Goal: Task Accomplishment & Management: Use online tool/utility

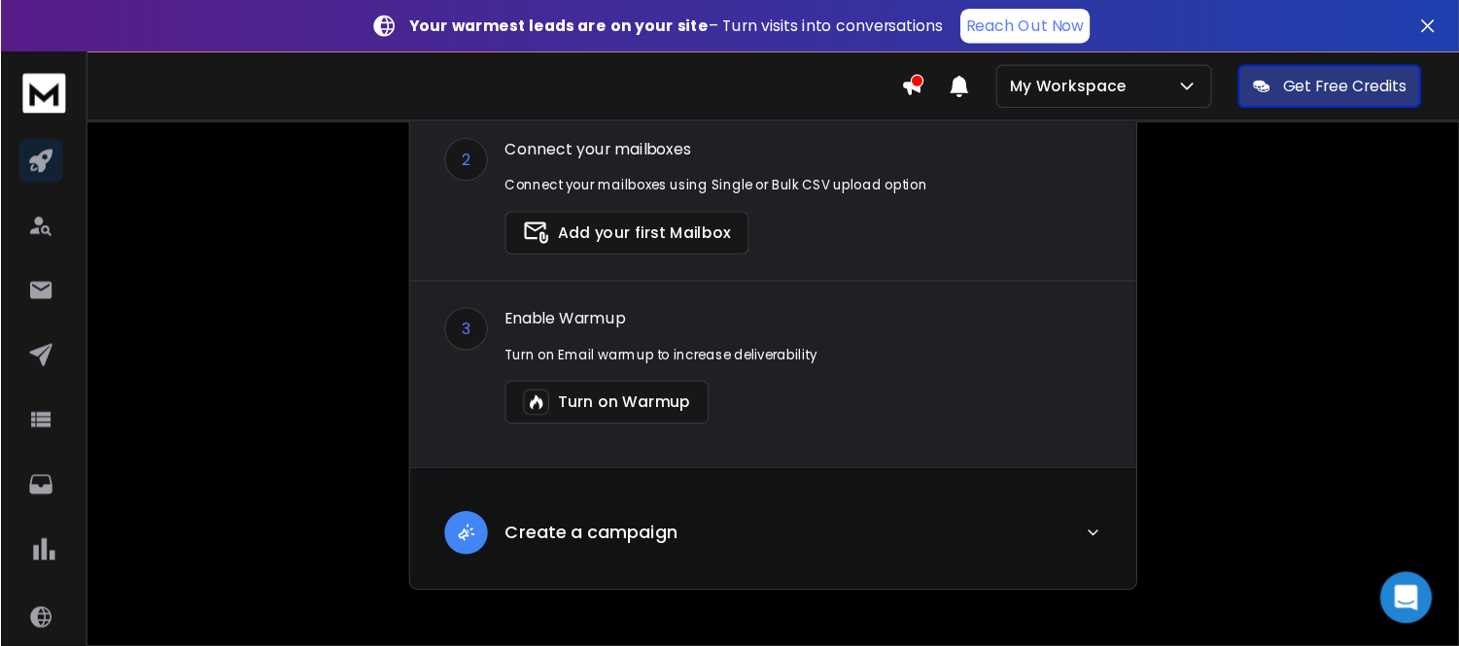
scroll to position [586, 0]
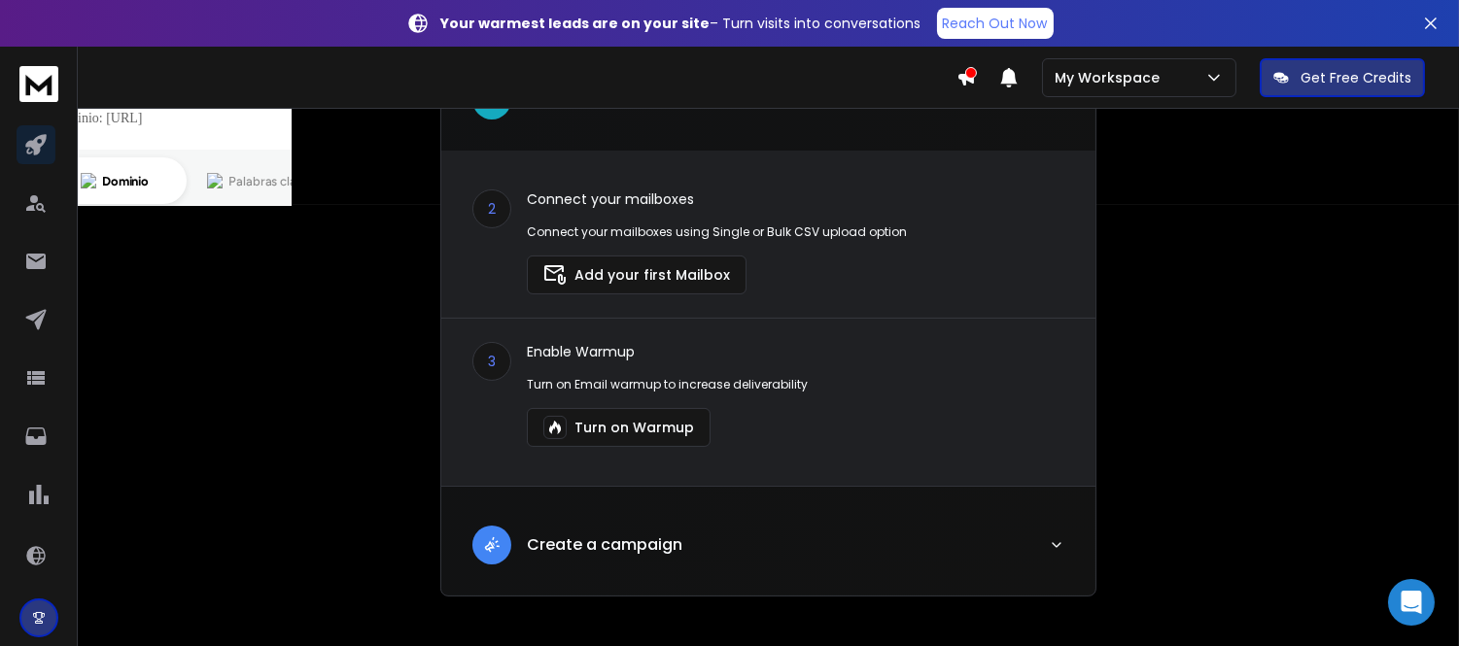
drag, startPoint x: 583, startPoint y: 27, endPoint x: 215, endPoint y: 568, distance: 654.7
click at [215, 568] on div "Hello Black and , Welcome to ReachInbox Kickstart your journey with these quick…" at bounding box center [768, 84] width 1319 height 1085
click at [574, 422] on button "Turn on Warmup" at bounding box center [619, 427] width 184 height 39
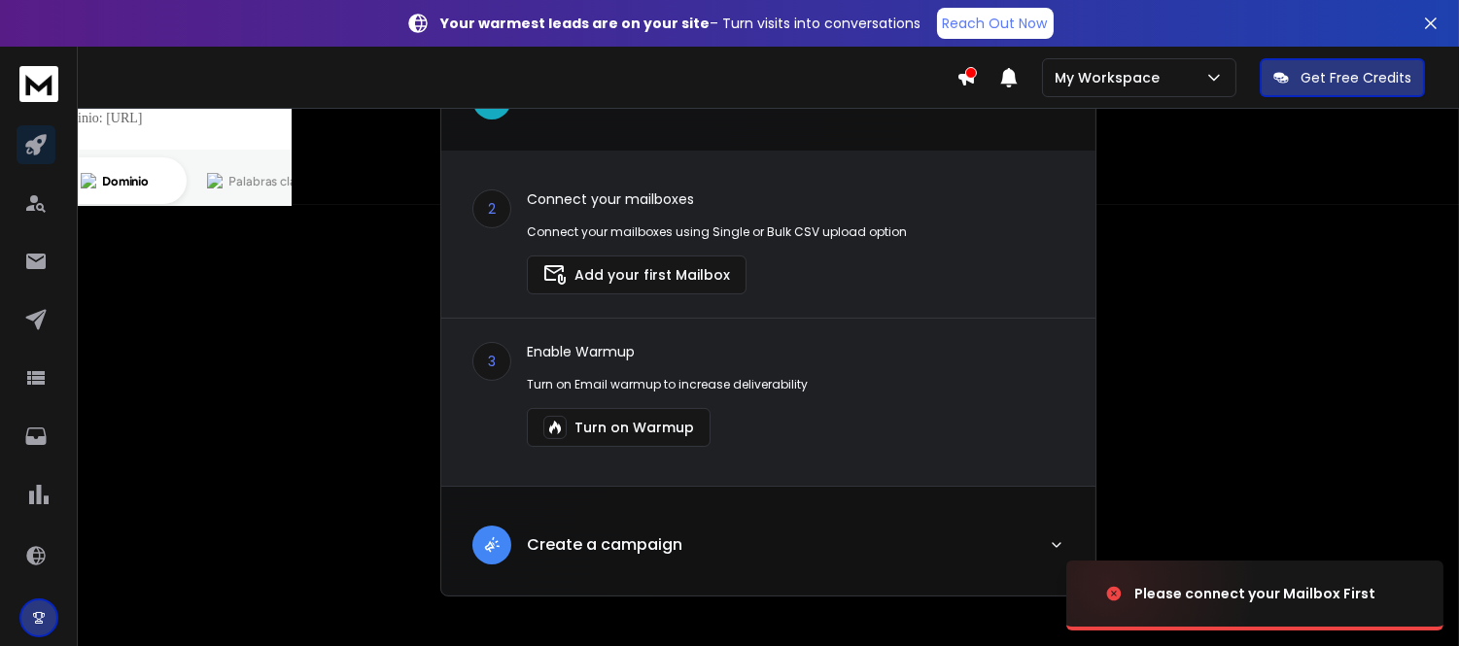
click at [1164, 429] on div "Hello Black and , Welcome to ReachInbox Kickstart your journey with these quick…" at bounding box center [768, 84] width 1319 height 1085
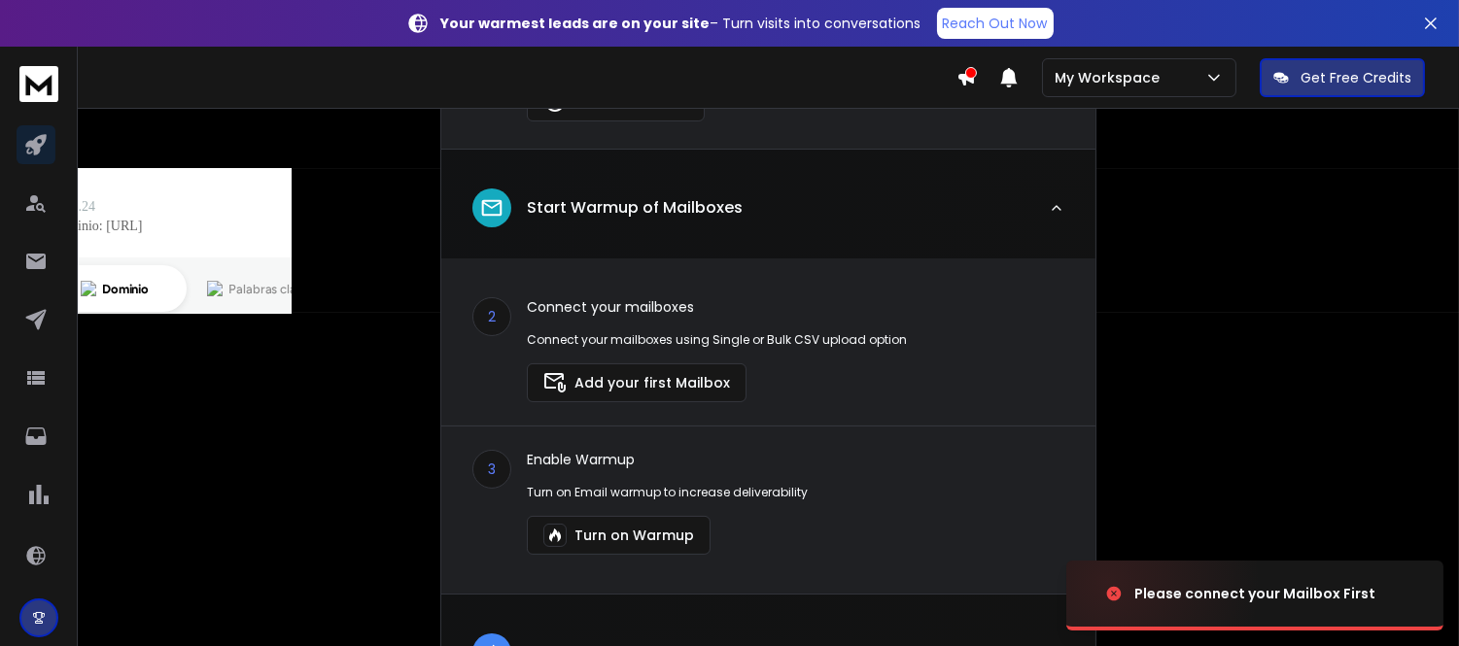
scroll to position [442, 0]
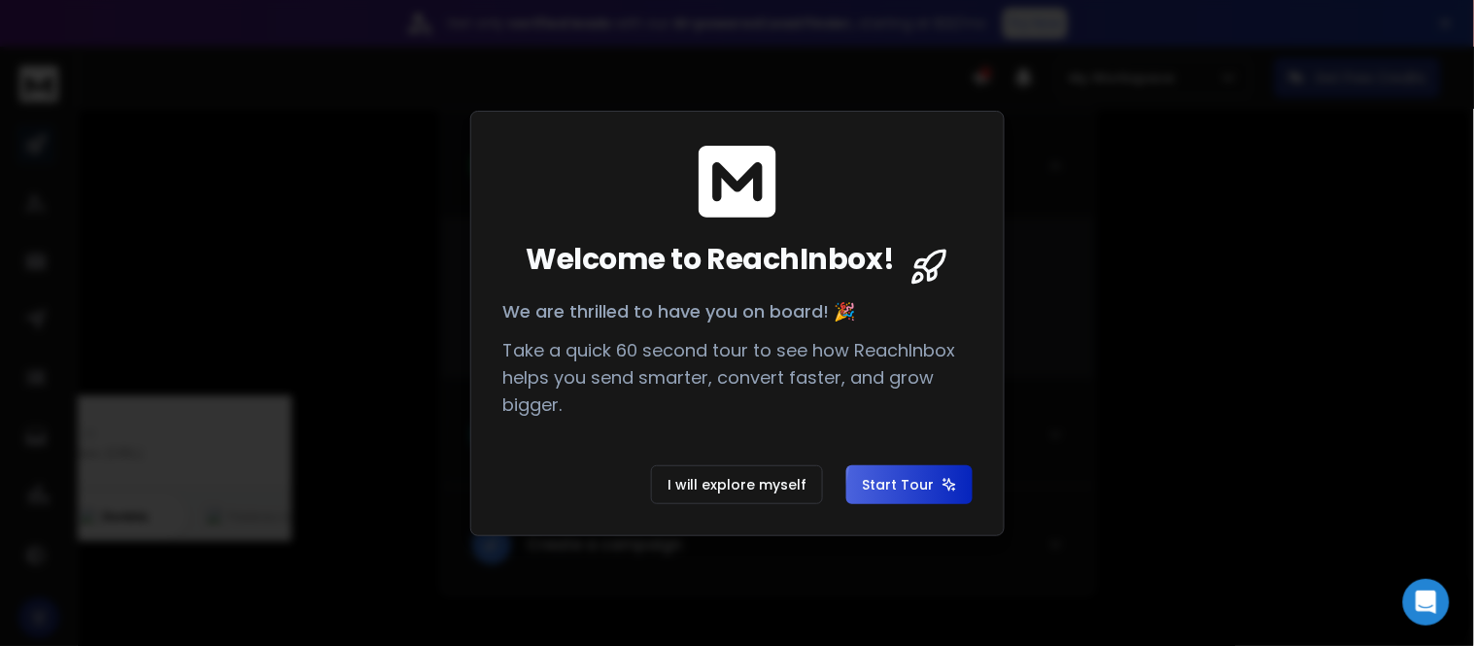
click at [1101, 314] on div at bounding box center [737, 323] width 1474 height 646
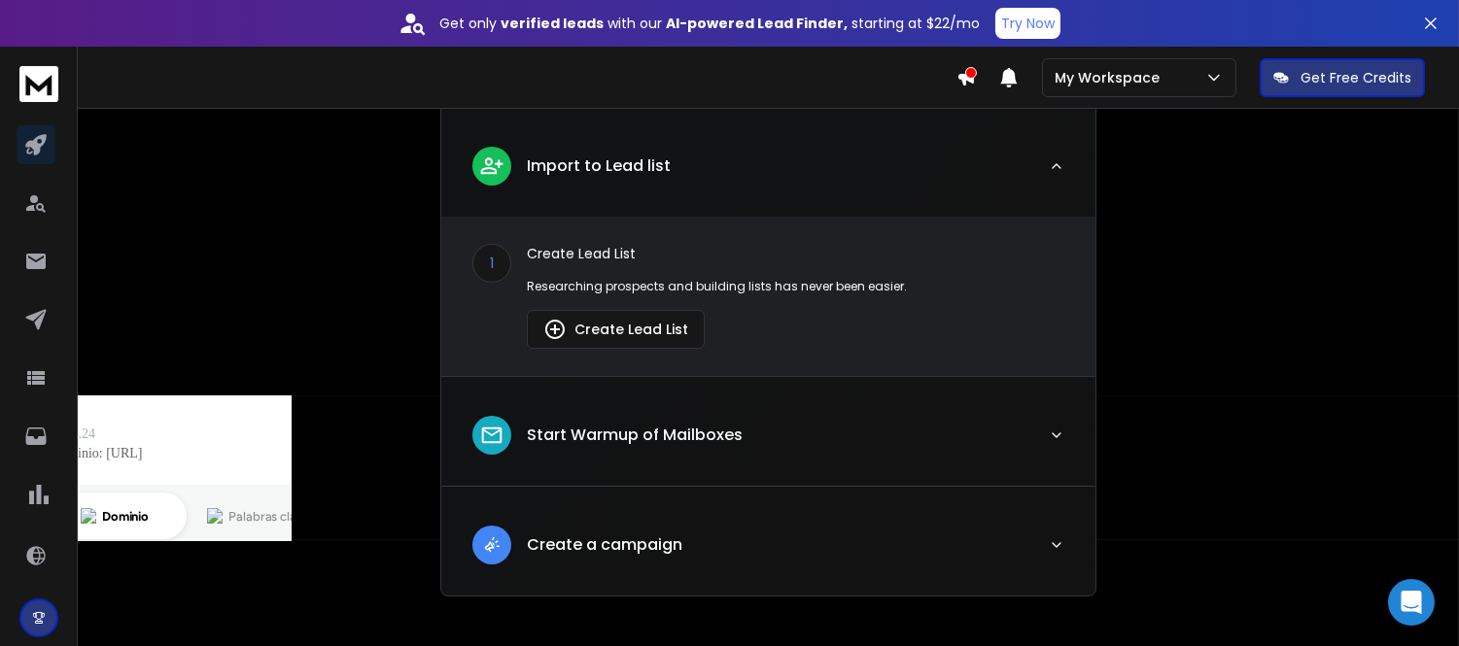
click at [567, 424] on p "Start Warmup of Mailboxes" at bounding box center [635, 435] width 216 height 23
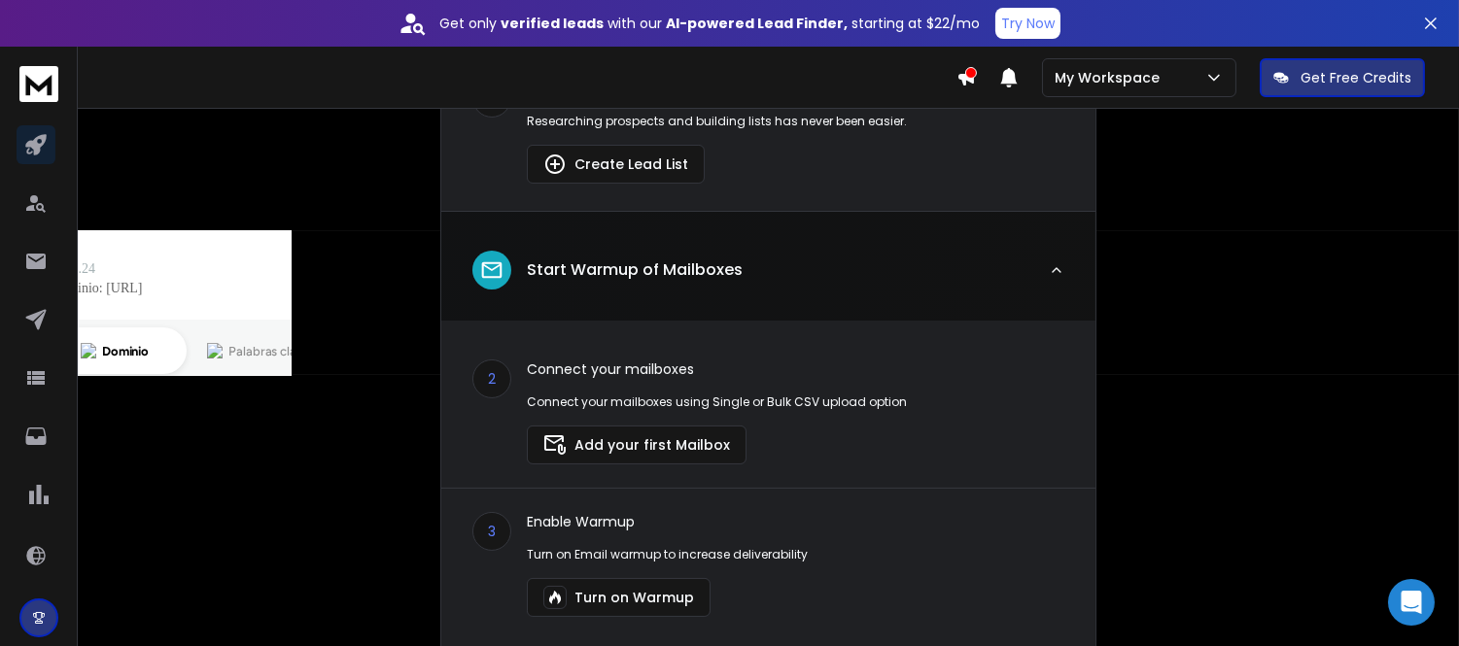
scroll to position [539, 0]
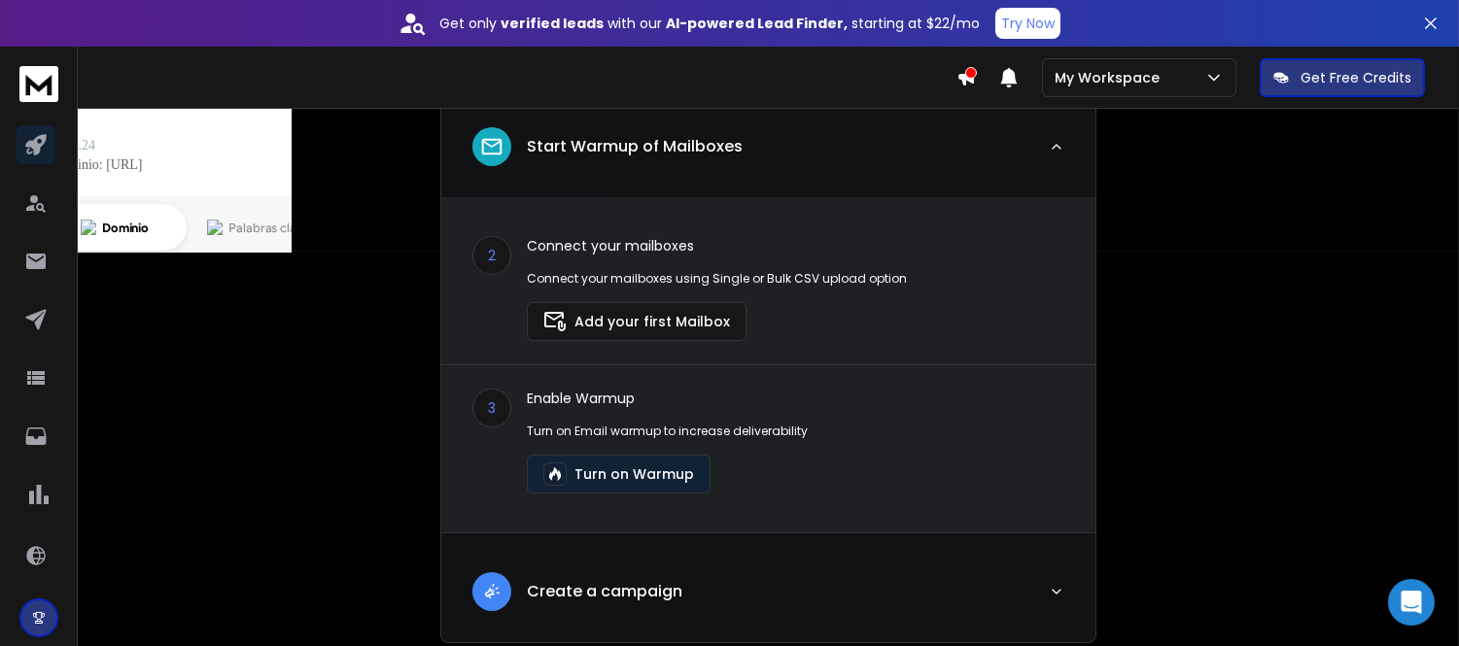
click at [600, 467] on button "Turn on Warmup" at bounding box center [619, 474] width 184 height 39
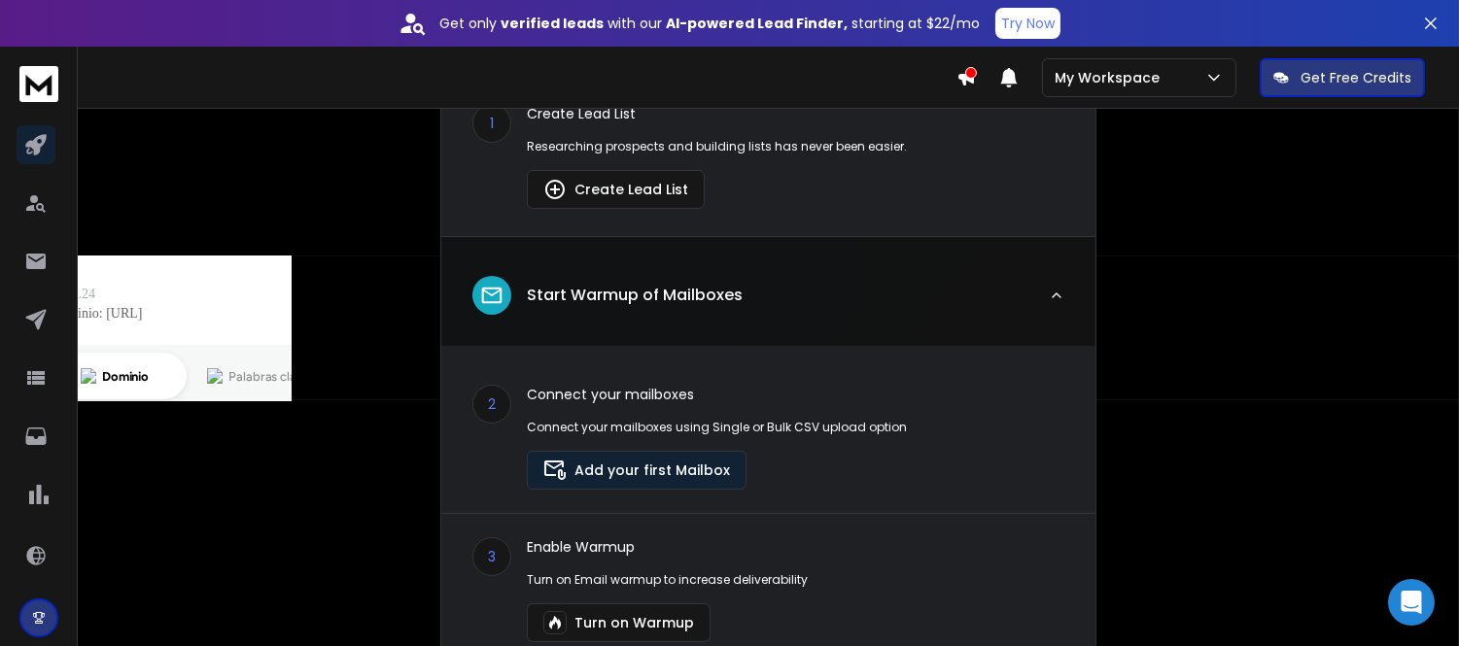
scroll to position [395, 0]
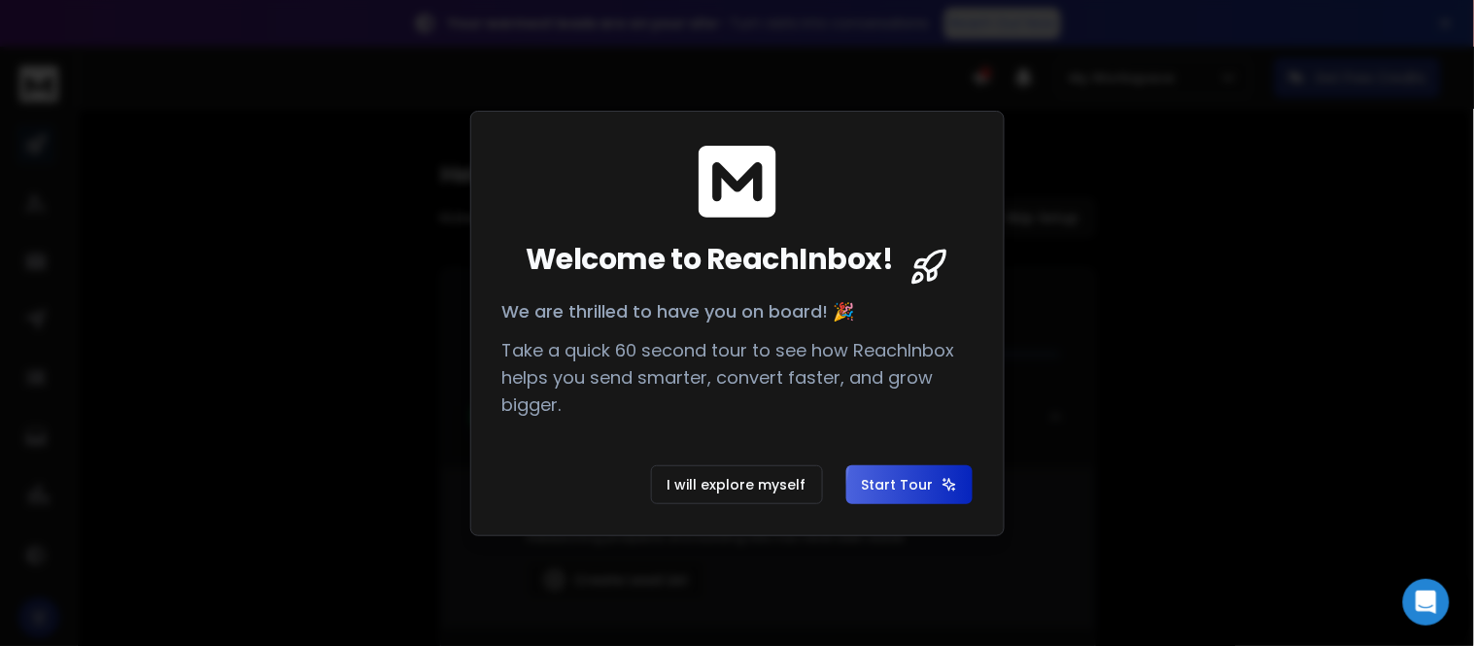
click at [1247, 362] on div at bounding box center [737, 323] width 1474 height 646
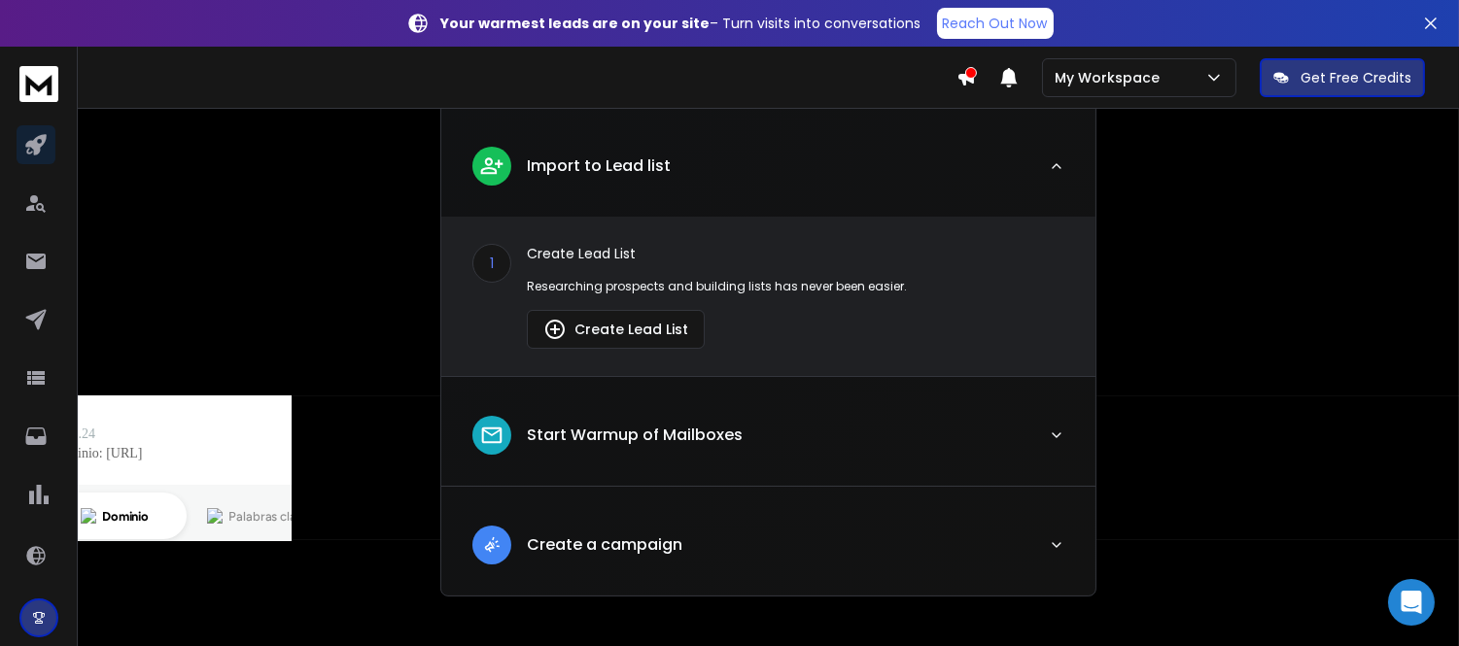
click at [763, 445] on button "Start Warmup of Mailboxes" at bounding box center [768, 443] width 654 height 86
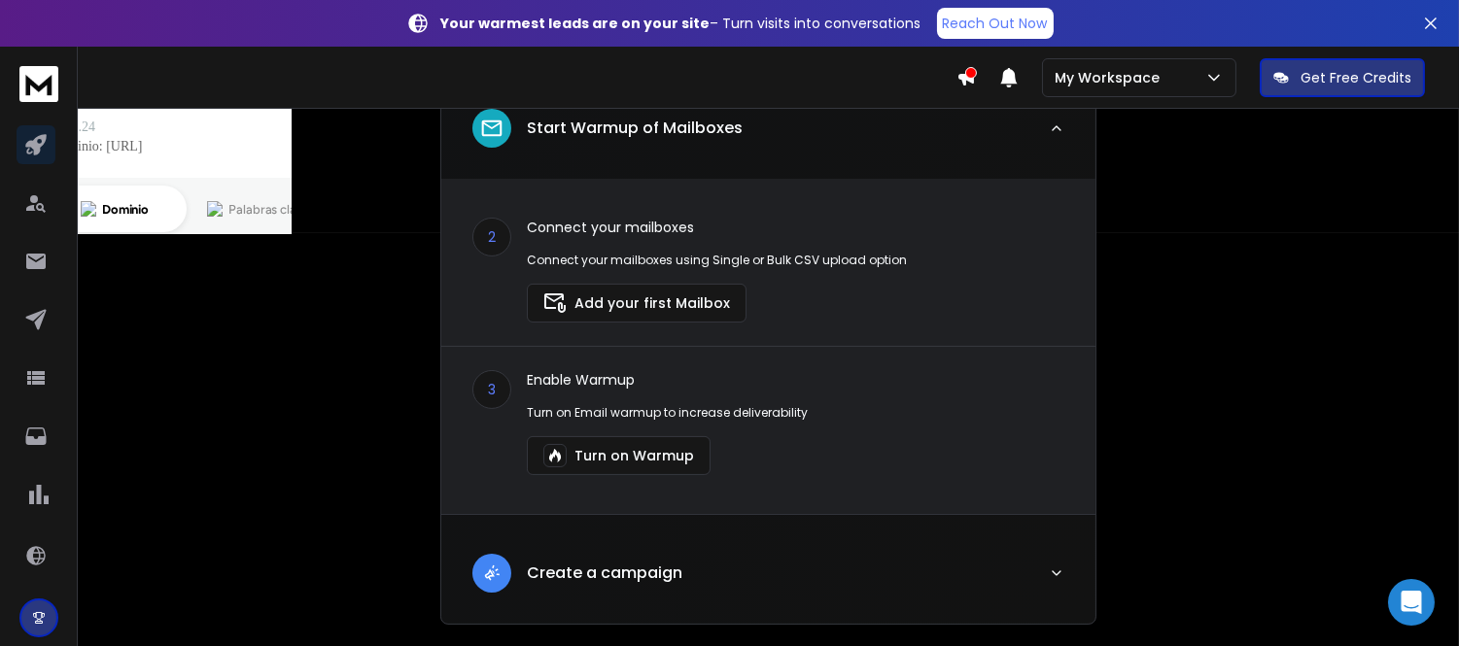
scroll to position [575, 0]
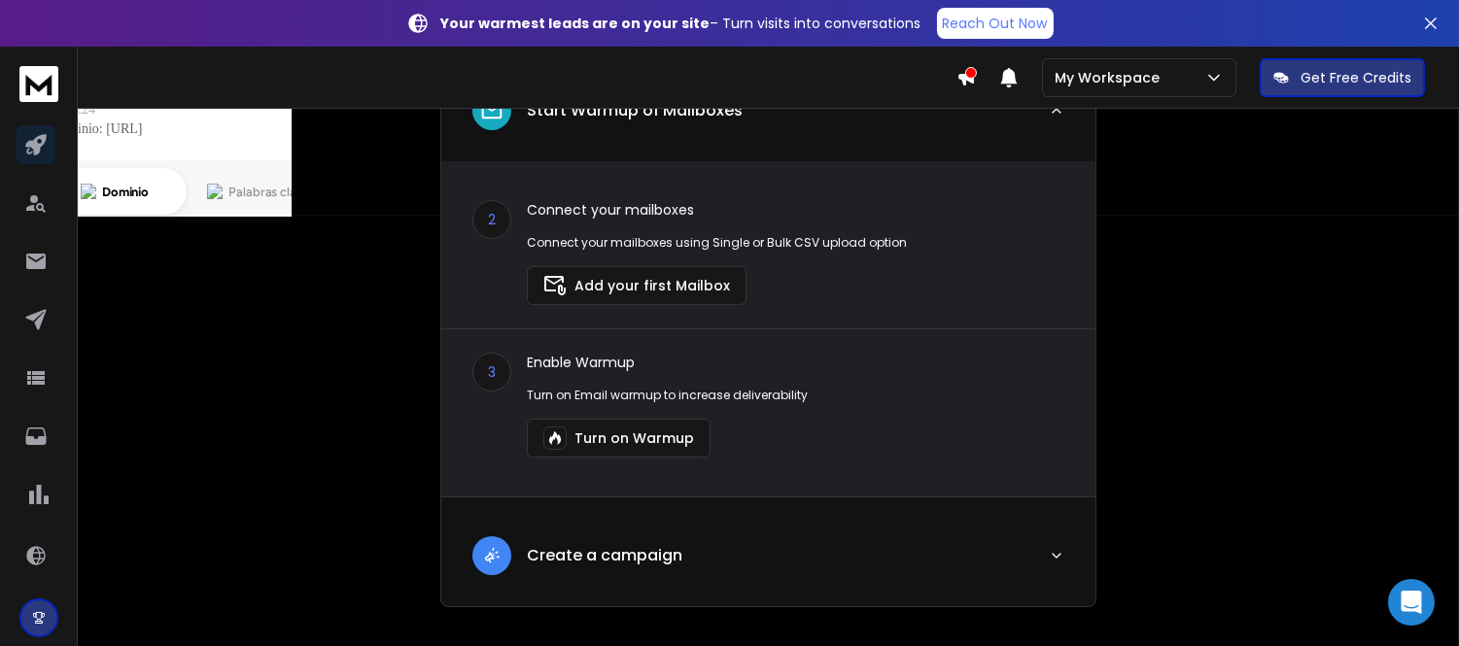
click at [29, 88] on img at bounding box center [38, 84] width 39 height 36
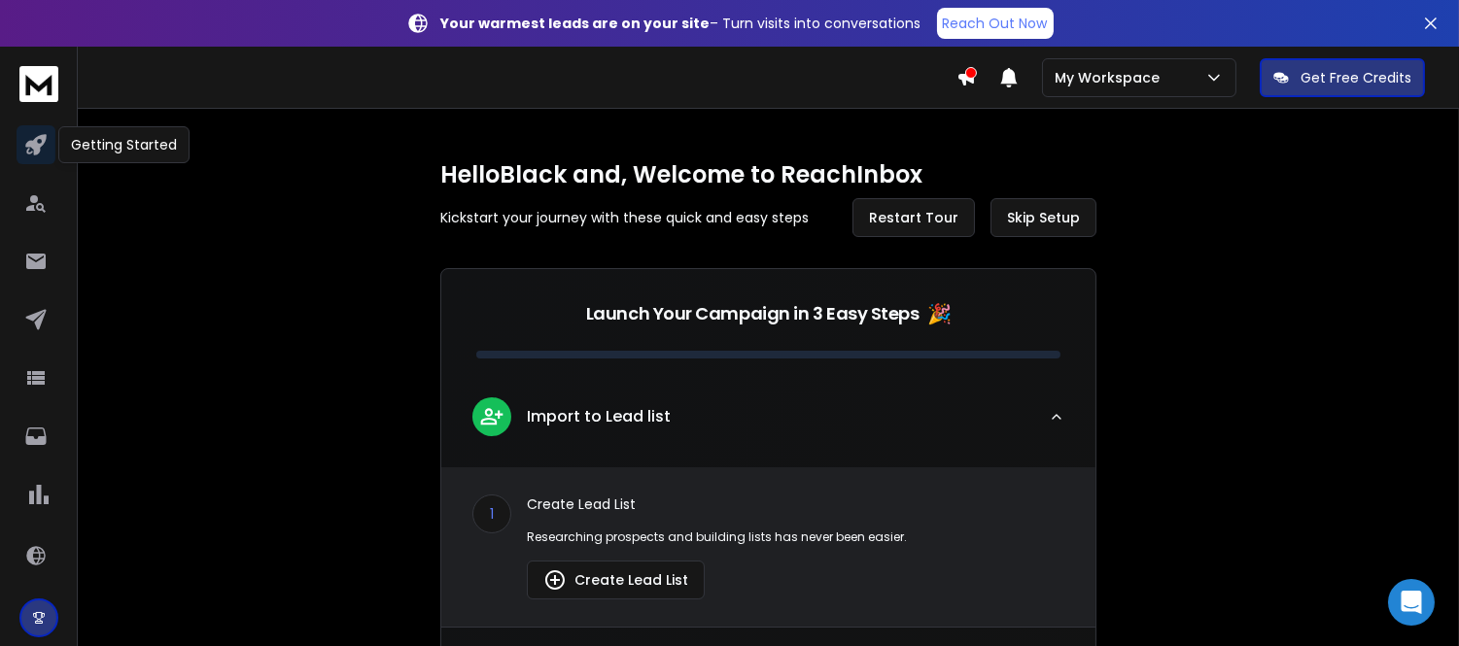
click at [30, 152] on icon at bounding box center [29, 151] width 6 height 6
click at [1425, 24] on icon at bounding box center [1430, 23] width 17 height 17
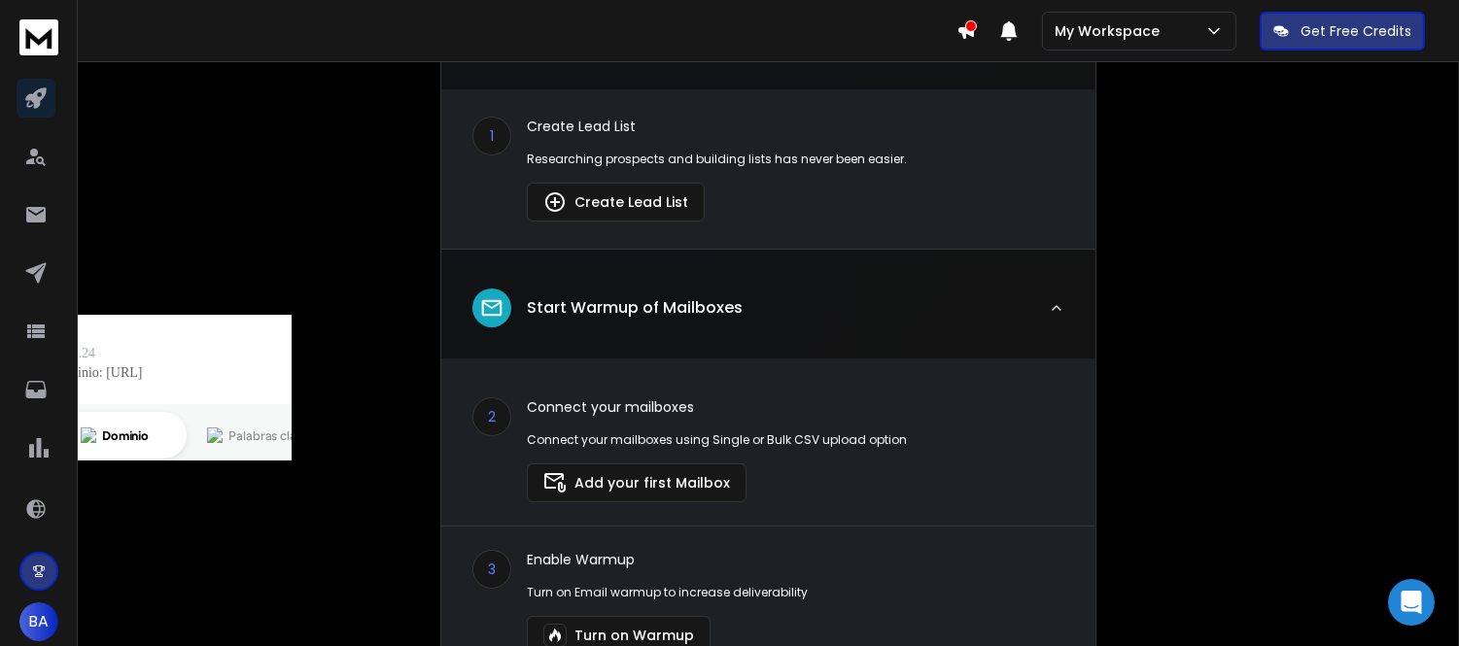
scroll to position [539, 0]
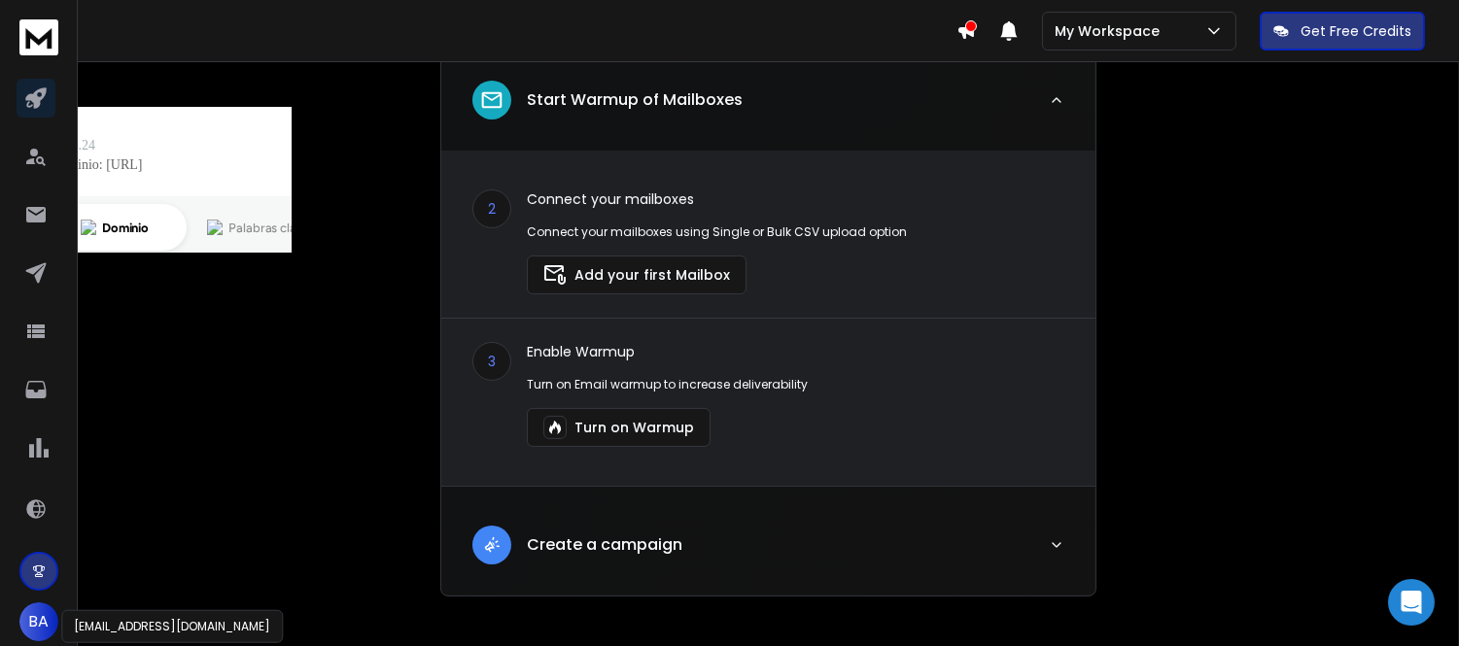
click at [27, 629] on span "BA" at bounding box center [38, 621] width 39 height 39
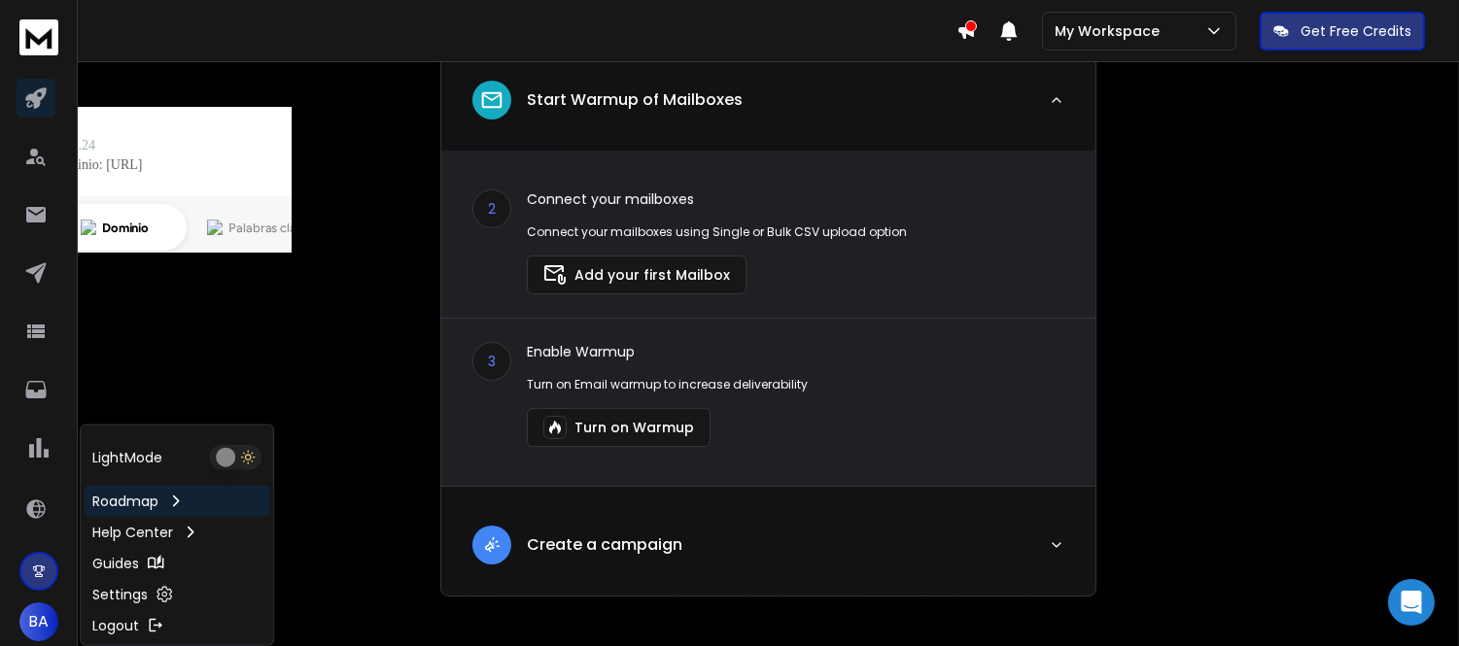
click at [268, 259] on div "Hello Black and , Welcome to ReachInbox Kickstart your journey with these quick…" at bounding box center [768, 84] width 1319 height 1085
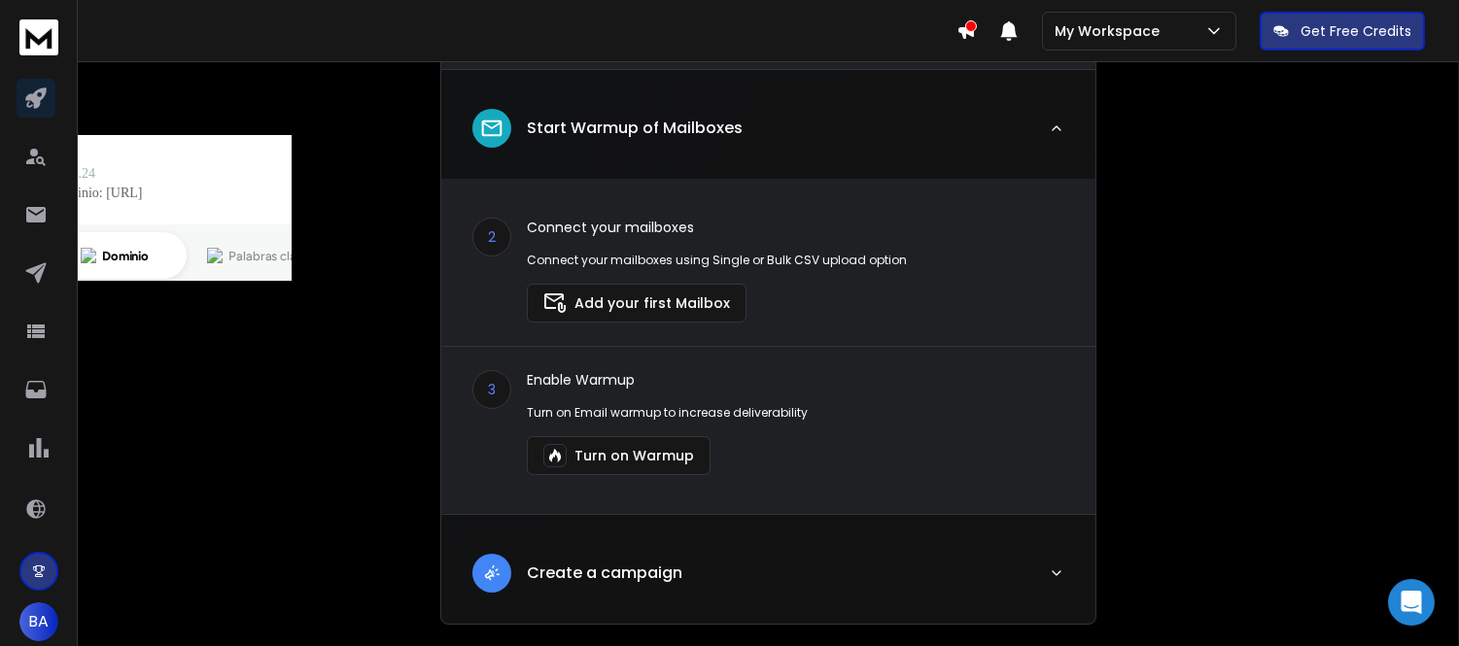
scroll to position [503, 0]
